Goal: Navigation & Orientation: Find specific page/section

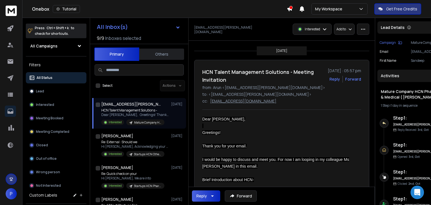
scroll to position [34, 0]
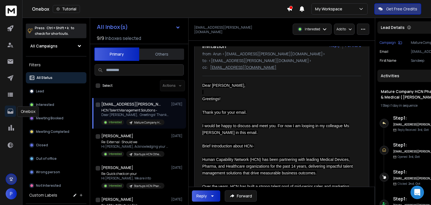
click at [9, 116] on link at bounding box center [10, 111] width 11 height 11
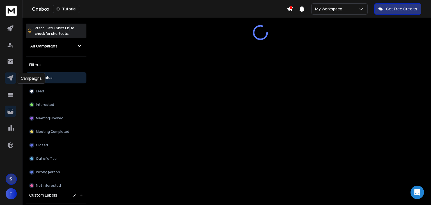
click at [11, 77] on icon at bounding box center [10, 78] width 6 height 6
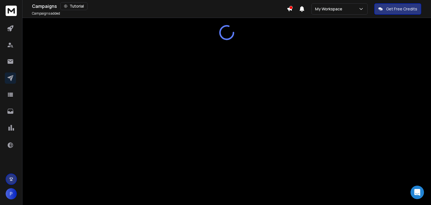
click at [33, 6] on div "Campaigns Tutorial" at bounding box center [159, 6] width 255 height 8
drag, startPoint x: 33, startPoint y: 6, endPoint x: 43, endPoint y: 12, distance: 11.5
click at [43, 12] on div "Campaigns Tutorial Campaigns added" at bounding box center [159, 8] width 255 height 13
click at [43, 12] on p "Campaigns added" at bounding box center [46, 13] width 28 height 4
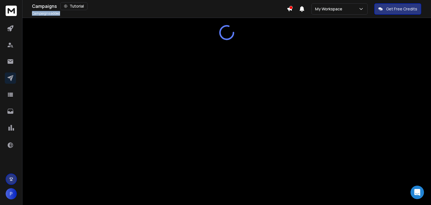
click at [43, 12] on p "Campaigns added" at bounding box center [46, 13] width 28 height 4
click at [73, 14] on div "Campaigns added" at bounding box center [159, 13] width 255 height 4
click at [218, 10] on div "Campaigns Tutorial Campaigns added" at bounding box center [159, 8] width 255 height 13
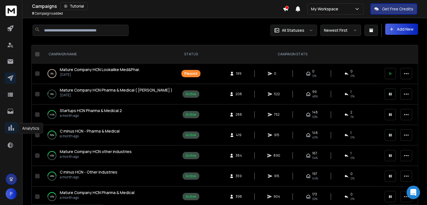
click at [7, 130] on icon at bounding box center [11, 127] width 8 height 8
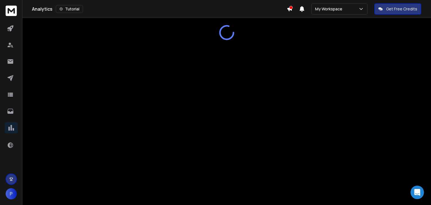
click at [147, 6] on div "Analytics Tutorial" at bounding box center [159, 9] width 255 height 8
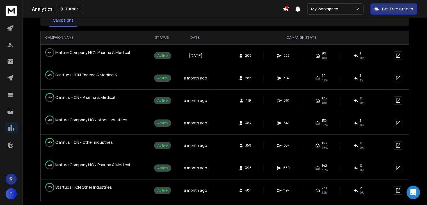
scroll to position [247, 0]
